Goal: Navigation & Orientation: Find specific page/section

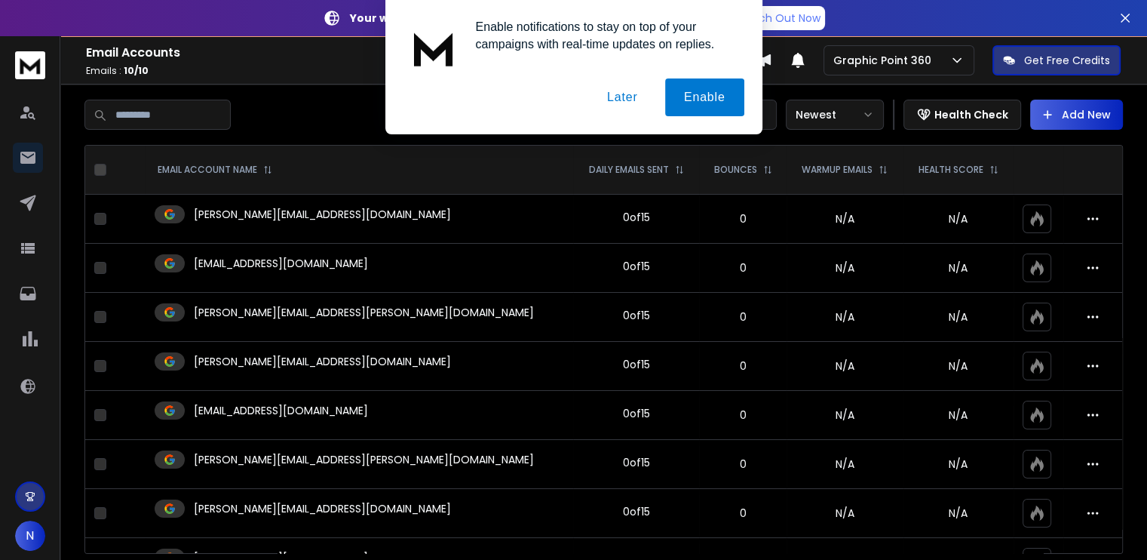
click at [624, 100] on button "Later" at bounding box center [622, 97] width 68 height 38
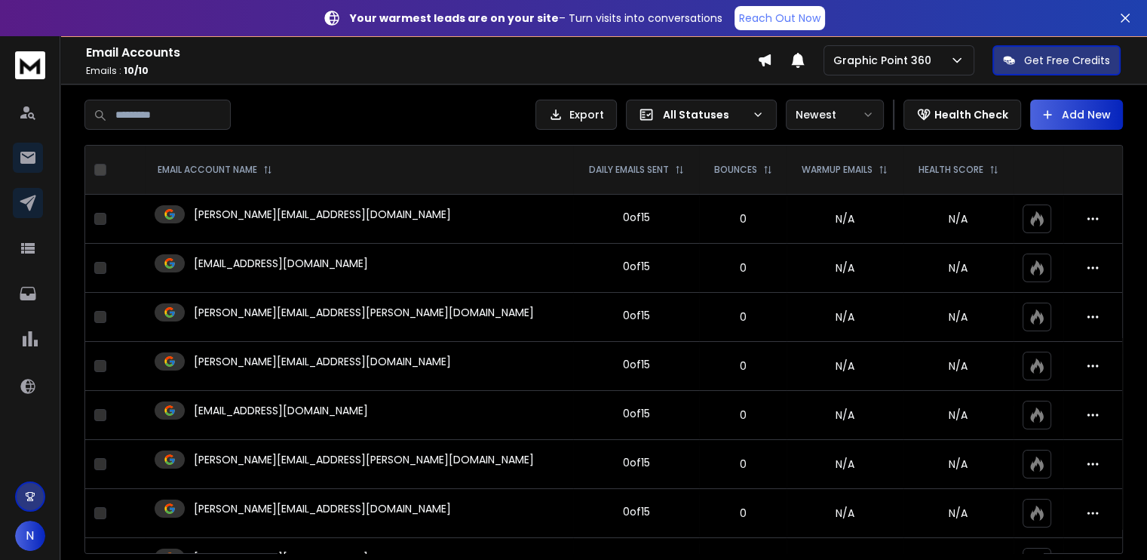
click at [35, 197] on icon at bounding box center [28, 203] width 18 height 18
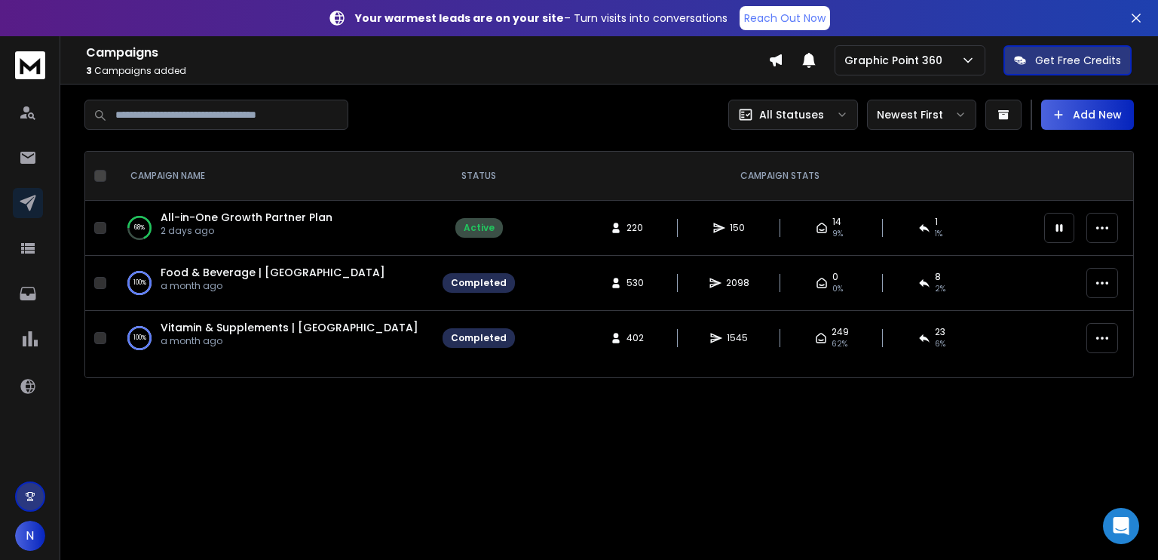
click at [300, 213] on span "All-in-One Growth Partner Plan" at bounding box center [247, 217] width 172 height 15
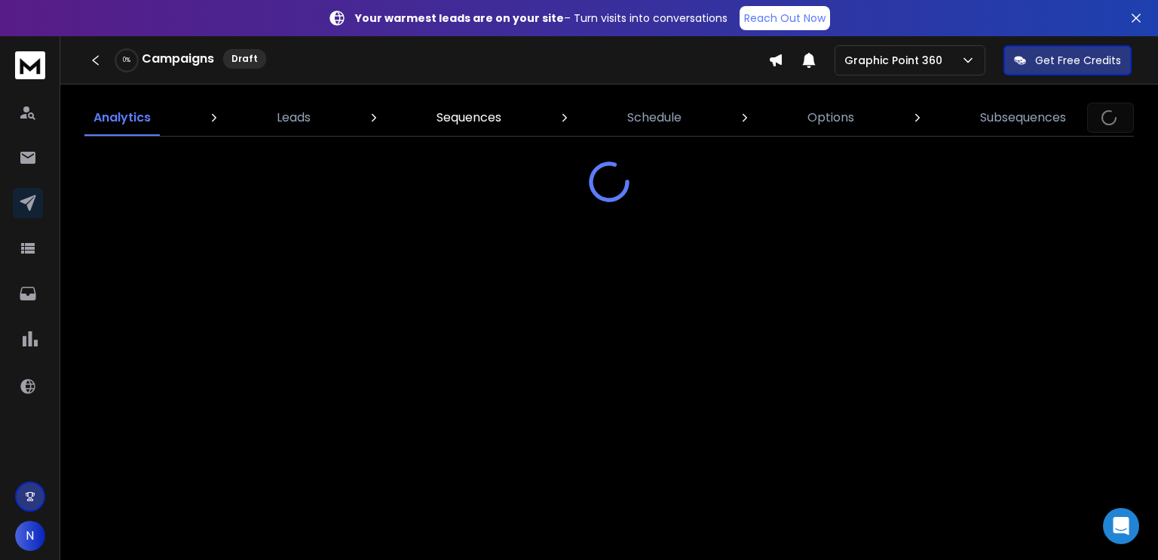
click at [450, 118] on p "Sequences" at bounding box center [469, 118] width 65 height 18
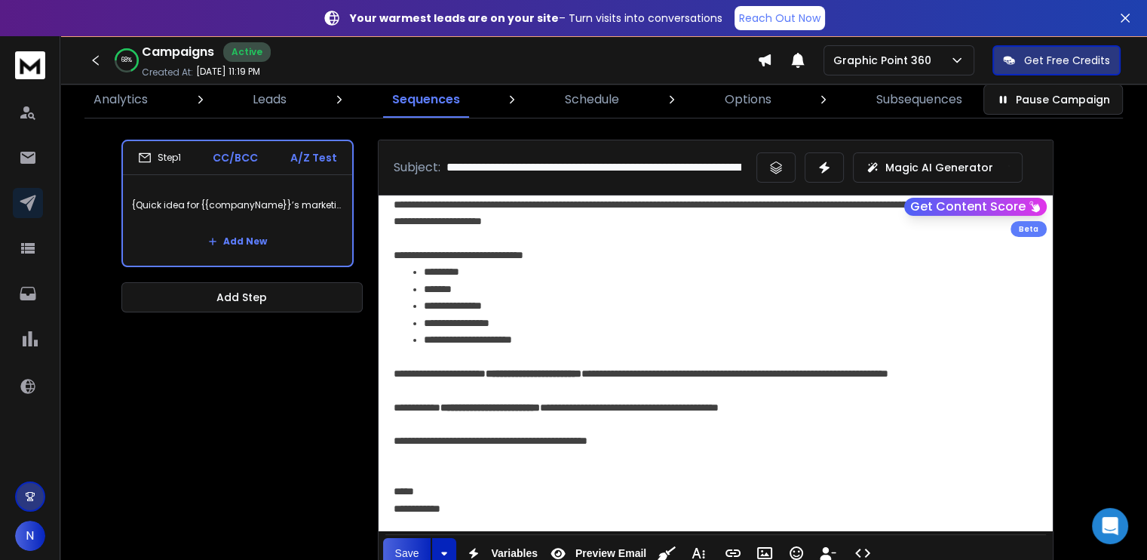
scroll to position [81, 0]
